Goal: Task Accomplishment & Management: Manage account settings

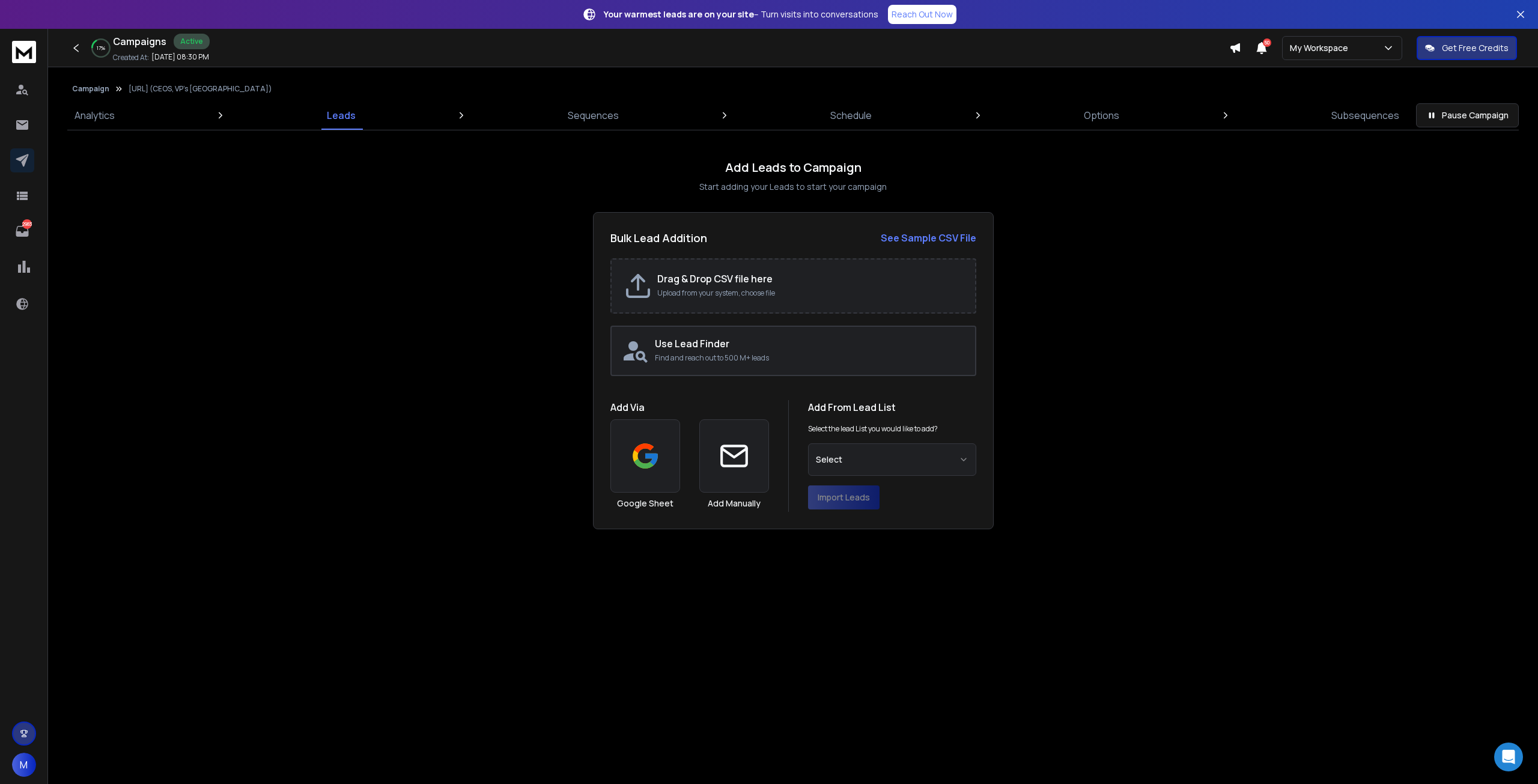
click at [1130, 336] on div "Add Leads to Campaign Start adding your Leads to start your campaign Bulk Lead …" at bounding box center [793, 338] width 1441 height 382
click at [1324, 255] on div "Add Leads to Campaign Start adding your Leads to start your campaign Bulk Lead …" at bounding box center [793, 338] width 1441 height 382
click at [19, 161] on icon at bounding box center [22, 160] width 15 height 15
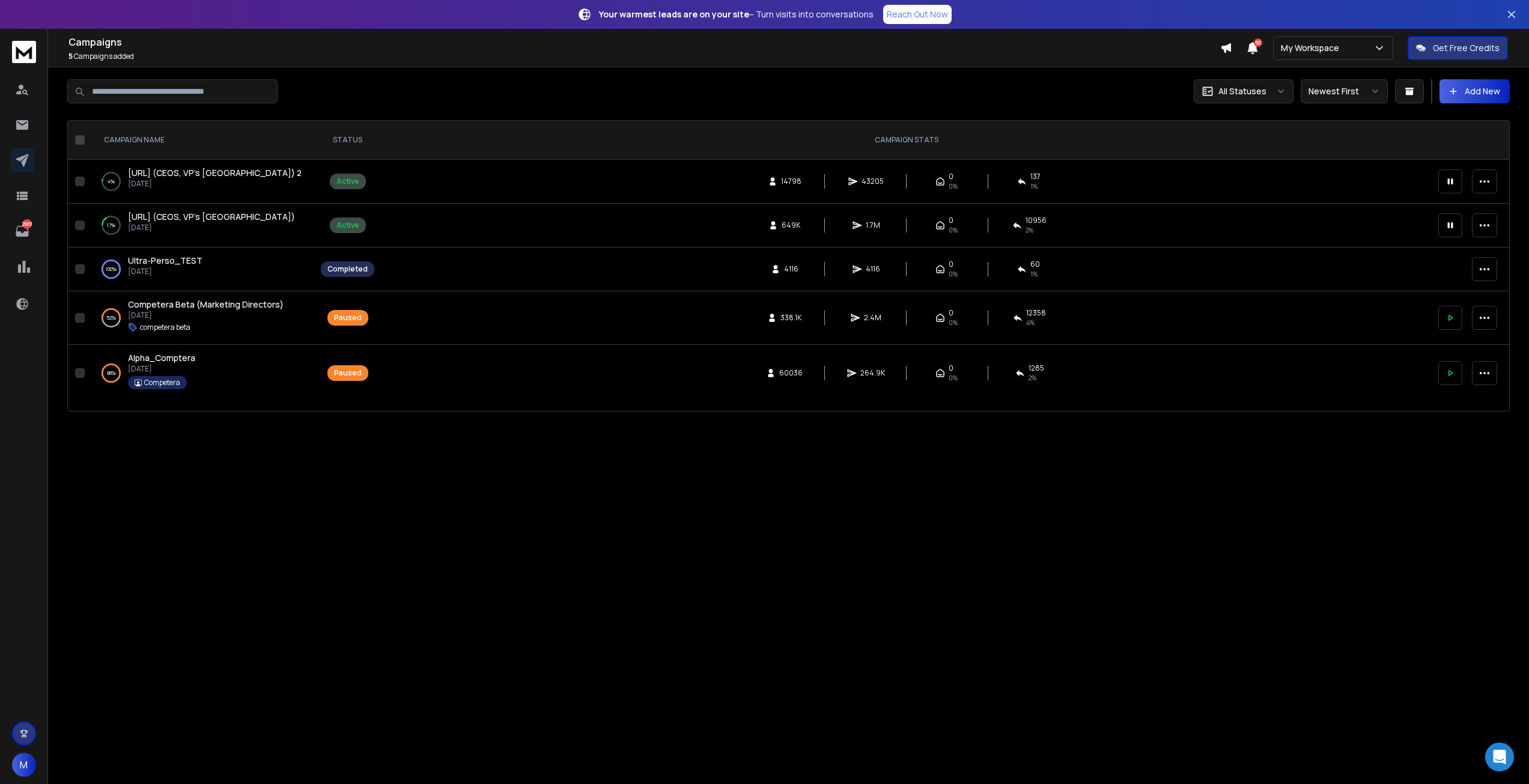
click at [406, 456] on div "Campaigns 5 Campaigns Added All Statuses Newest First Add New CAMPAIGN NAME STA…" at bounding box center [789, 471] width 1443 height 784
click at [848, 90] on div "Campaigns 5 Campaigns Added All Statuses Newest First Add New" at bounding box center [1149, 91] width 721 height 24
click at [876, 100] on div "Campaigns 5 Campaigns Added All Statuses Newest First Add New" at bounding box center [1149, 91] width 721 height 24
click at [1117, 610] on div "Campaigns 5 Campaigns Added All Statuses Newest First Add New CAMPAIGN NAME STA…" at bounding box center [789, 471] width 1443 height 784
click at [418, 466] on div "Campaigns 5 Campaigns Added All Statuses Newest First Add New CAMPAIGN NAME STA…" at bounding box center [789, 471] width 1443 height 784
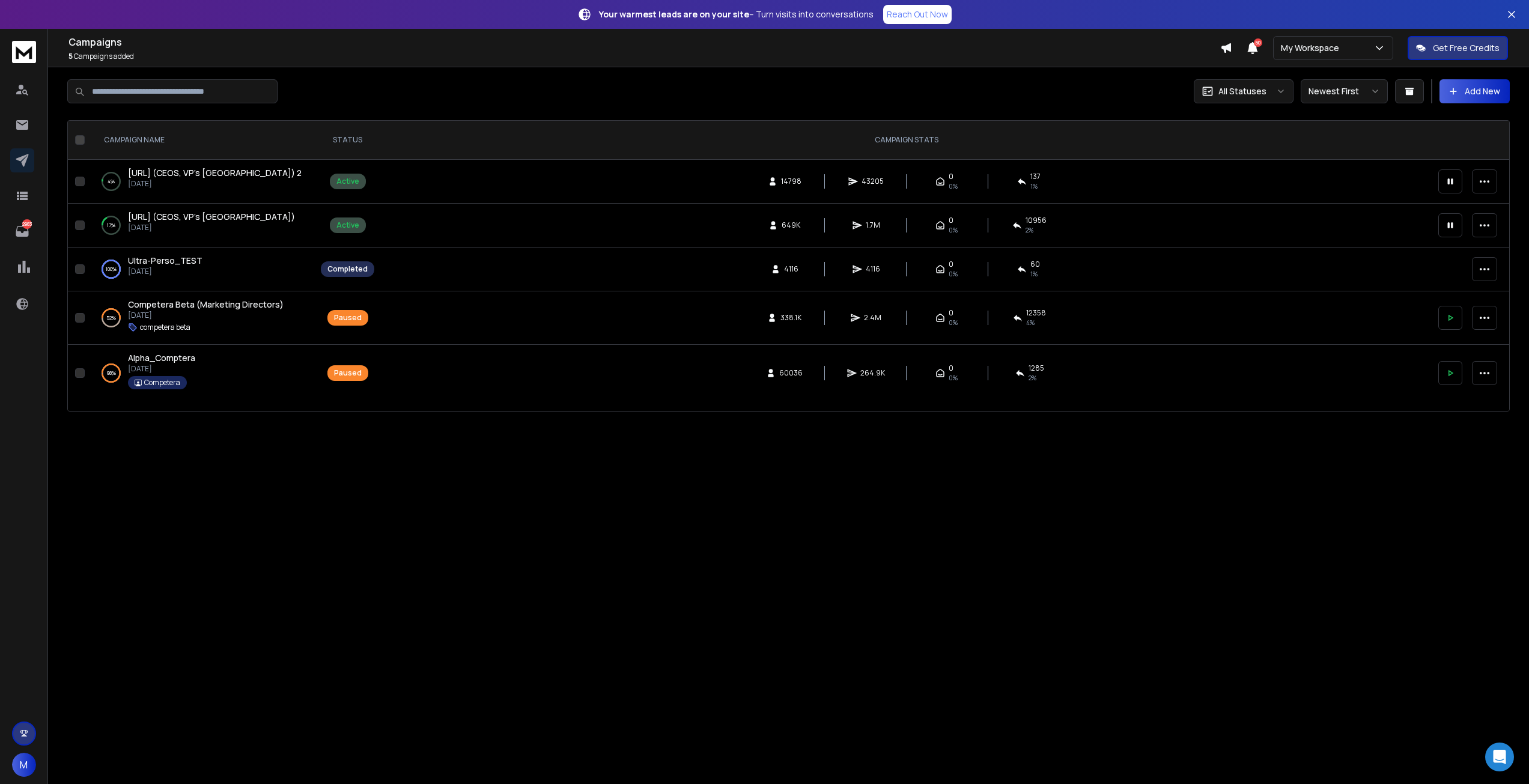
click at [464, 490] on div "Campaigns 5 Campaigns Added All Statuses Newest First Add New CAMPAIGN NAME STA…" at bounding box center [789, 471] width 1443 height 784
click at [1123, 80] on div "Campaigns 5 Campaigns Added All Statuses Newest First Add New" at bounding box center [1149, 91] width 721 height 24
click at [886, 573] on div "Campaigns 5 Campaigns Added All Statuses Newest First Add New CAMPAIGN NAME STA…" at bounding box center [789, 471] width 1443 height 784
click at [1346, 445] on div "Campaigns 5 Campaigns Added All Statuses Newest First Add New CAMPAIGN NAME STA…" at bounding box center [789, 471] width 1443 height 784
